Goal: Information Seeking & Learning: Check status

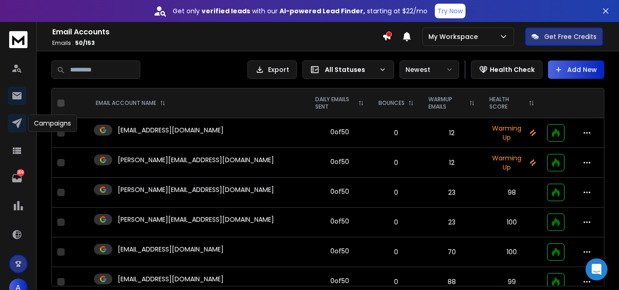
click at [12, 123] on icon at bounding box center [16, 123] width 11 height 11
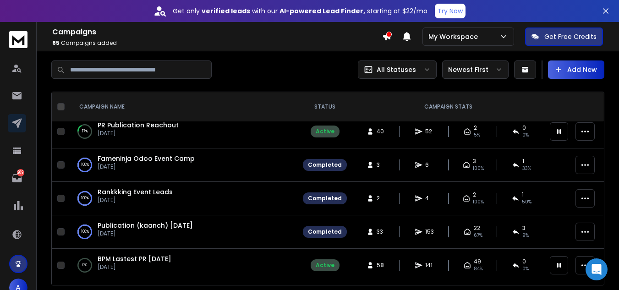
scroll to position [40, 0]
click at [137, 192] on span "Rankkking Event Leads" at bounding box center [135, 192] width 75 height 9
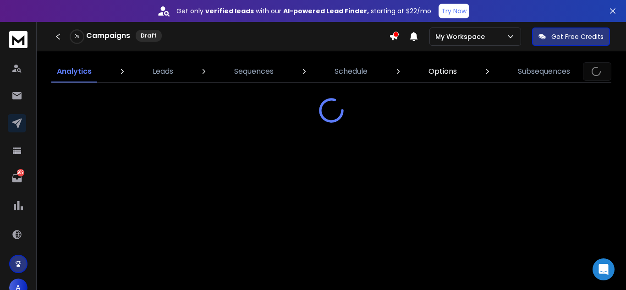
click at [441, 69] on p "Options" at bounding box center [442, 71] width 28 height 11
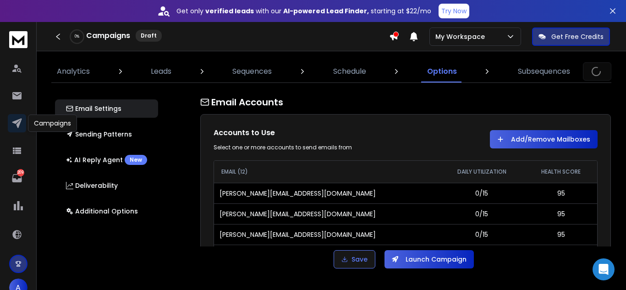
click at [14, 121] on icon at bounding box center [16, 123] width 11 height 11
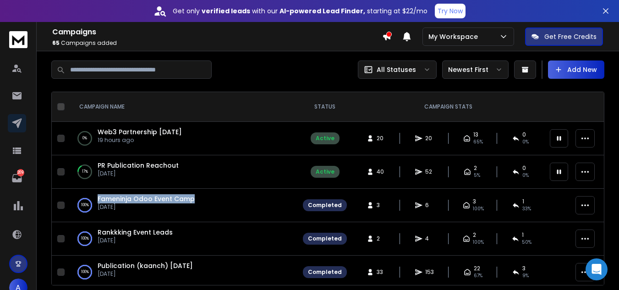
drag, startPoint x: 96, startPoint y: 200, endPoint x: 194, endPoint y: 200, distance: 98.1
click at [194, 200] on div "100 % Fameninja Odoo Event Camp [DATE]" at bounding box center [182, 205] width 211 height 22
copy span "Fameninja Odoo Event Camp"
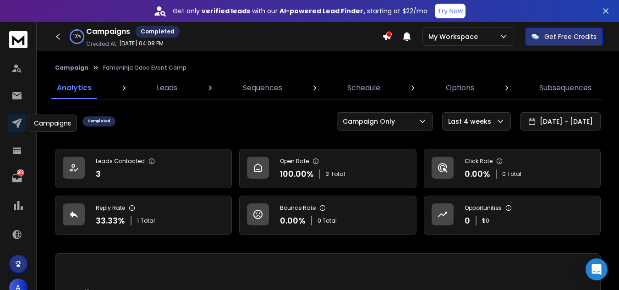
click at [14, 124] on icon at bounding box center [16, 123] width 11 height 11
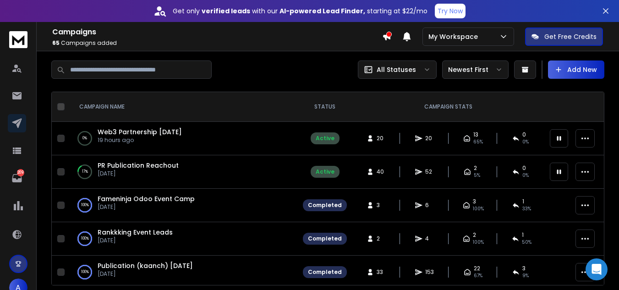
drag, startPoint x: 98, startPoint y: 132, endPoint x: 185, endPoint y: 132, distance: 87.1
click at [185, 132] on div "0 % Web3 Partnership [DATE] 19 hours ago" at bounding box center [182, 138] width 211 height 22
copy span "Web3 Partnership [DATE]"
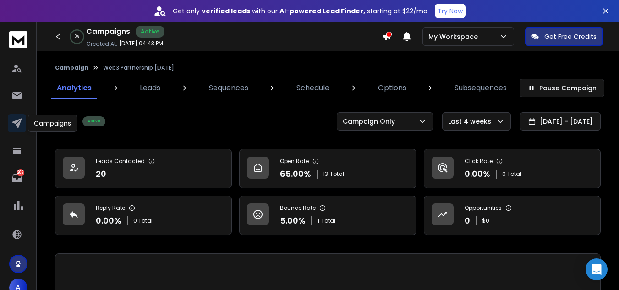
click at [1, 121] on div "209 A" at bounding box center [18, 158] width 37 height 272
click at [21, 123] on icon at bounding box center [16, 123] width 11 height 11
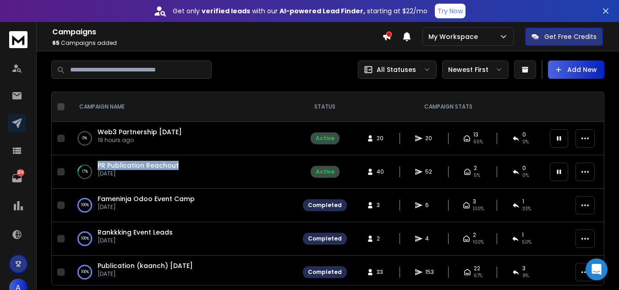
copy span "PR Publication Reachout"
drag, startPoint x: 96, startPoint y: 166, endPoint x: 180, endPoint y: 168, distance: 84.3
click at [180, 168] on div "17 % PR Publication Reachout [DATE]" at bounding box center [182, 172] width 211 height 22
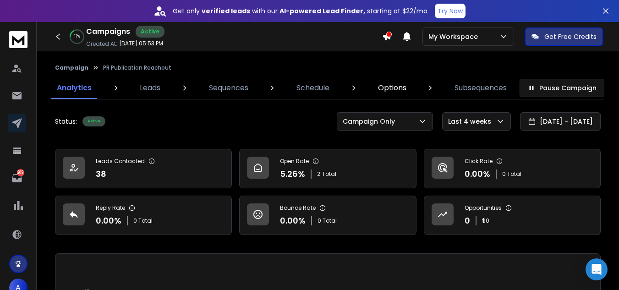
drag, startPoint x: 416, startPoint y: 89, endPoint x: 410, endPoint y: 89, distance: 6.0
click at [416, 89] on div "Analytics Leads Sequences Schedule Options Subsequences" at bounding box center [281, 88] width 461 height 22
click at [390, 85] on p "Options" at bounding box center [392, 87] width 28 height 11
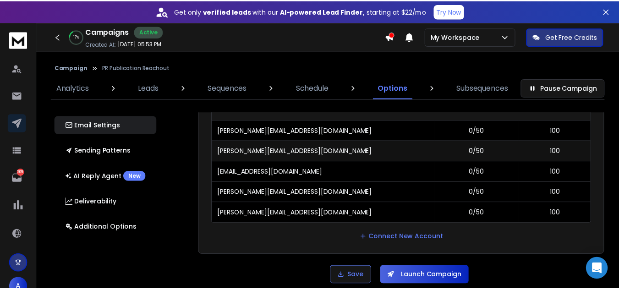
scroll to position [92, 0]
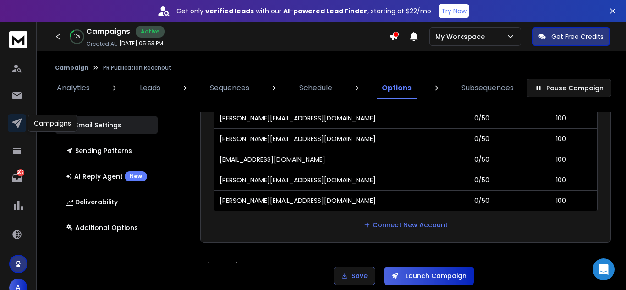
click at [11, 121] on icon at bounding box center [16, 123] width 11 height 11
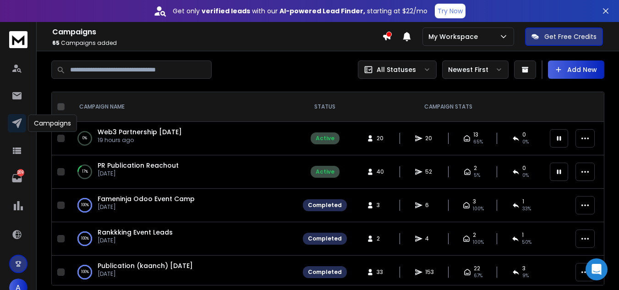
click at [94, 69] on input at bounding box center [131, 69] width 160 height 18
paste input "**********"
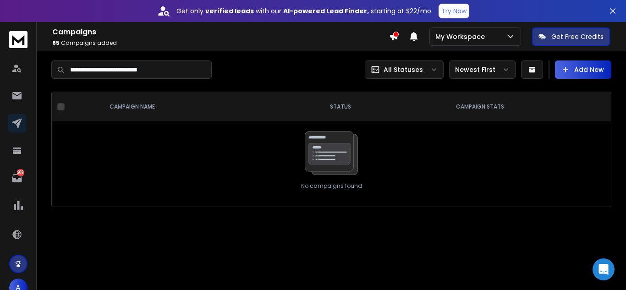
click at [136, 69] on input "**********" at bounding box center [131, 69] width 160 height 18
paste input
type input "**********"
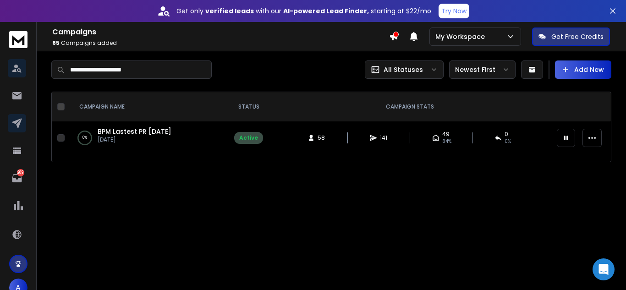
drag, startPoint x: 60, startPoint y: 69, endPoint x: 25, endPoint y: 69, distance: 35.3
click at [25, 69] on div "**********" at bounding box center [313, 96] width 626 height 149
click at [176, 209] on div "Get only verified leads with our AI-powered Lead Finder, starting at $22/mo Try…" at bounding box center [313, 145] width 626 height 290
click at [15, 119] on icon at bounding box center [16, 123] width 11 height 11
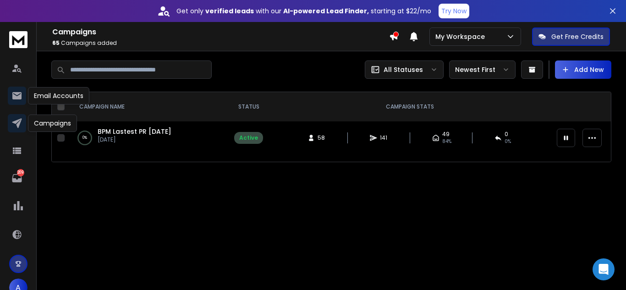
click at [9, 89] on link at bounding box center [17, 96] width 18 height 18
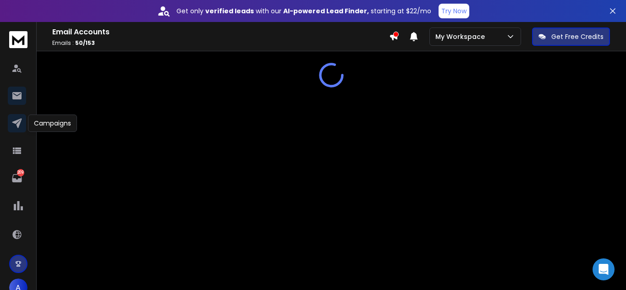
click at [16, 121] on icon at bounding box center [17, 123] width 10 height 10
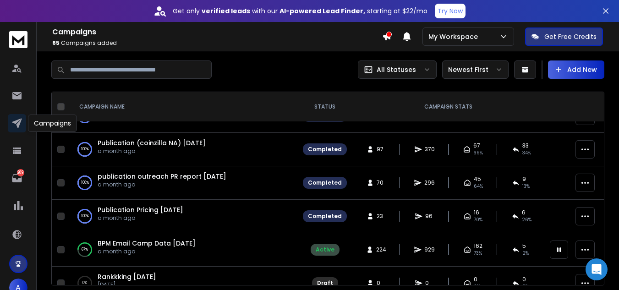
scroll to position [257, 0]
drag, startPoint x: 217, startPoint y: 242, endPoint x: 98, endPoint y: 243, distance: 119.6
click at [98, 243] on div "67 % BPM Email Camp Data [DATE] a month ago" at bounding box center [182, 249] width 211 height 22
copy span "BPM Email Camp Data [DATE]"
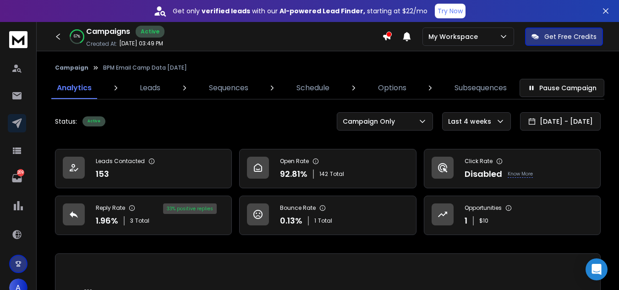
drag, startPoint x: 99, startPoint y: 67, endPoint x: 195, endPoint y: 68, distance: 95.8
click at [194, 68] on div "Campaign BPM Email Camp Data [DATE]" at bounding box center [327, 67] width 553 height 15
copy p "BPM Email Camp Data [DATE]"
click at [18, 122] on icon at bounding box center [16, 123] width 11 height 11
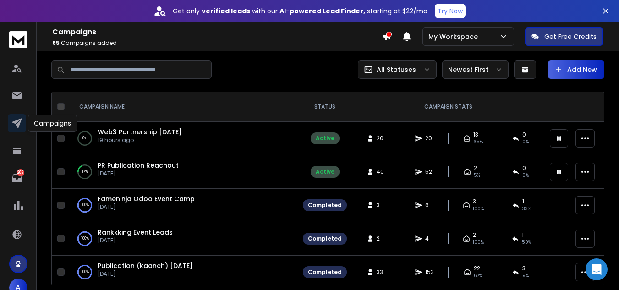
click at [95, 69] on input at bounding box center [131, 69] width 160 height 18
paste input "**********"
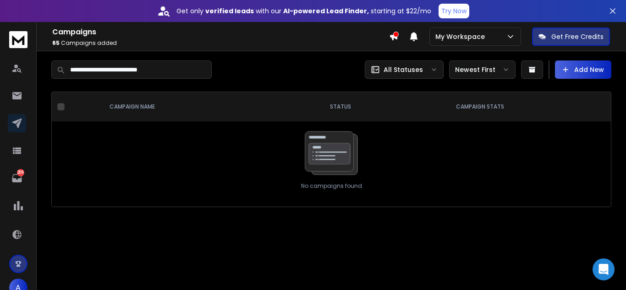
click at [145, 69] on input "**********" at bounding box center [131, 69] width 160 height 18
click at [143, 69] on input "**********" at bounding box center [131, 69] width 160 height 18
drag, startPoint x: 143, startPoint y: 68, endPoint x: 233, endPoint y: 69, distance: 90.3
click at [233, 69] on div "**********" at bounding box center [191, 69] width 280 height 18
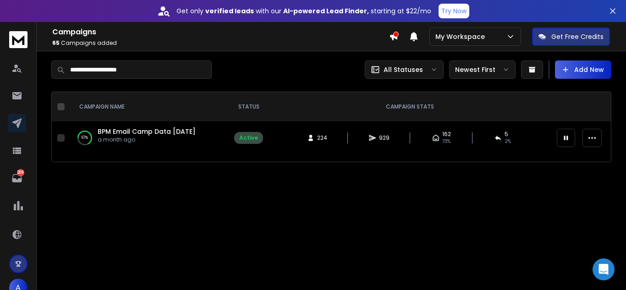
type input "**********"
drag, startPoint x: 96, startPoint y: 131, endPoint x: 212, endPoint y: 132, distance: 115.5
click at [212, 132] on div "67 % BPM Email Camp Data [DATE] a month ago" at bounding box center [148, 138] width 142 height 22
copy span "BPM Email Camp Data [DATE]"
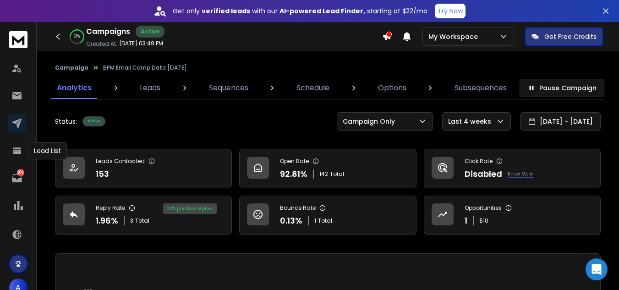
click at [19, 130] on link at bounding box center [17, 123] width 18 height 18
